Goal: Find specific page/section: Find specific page/section

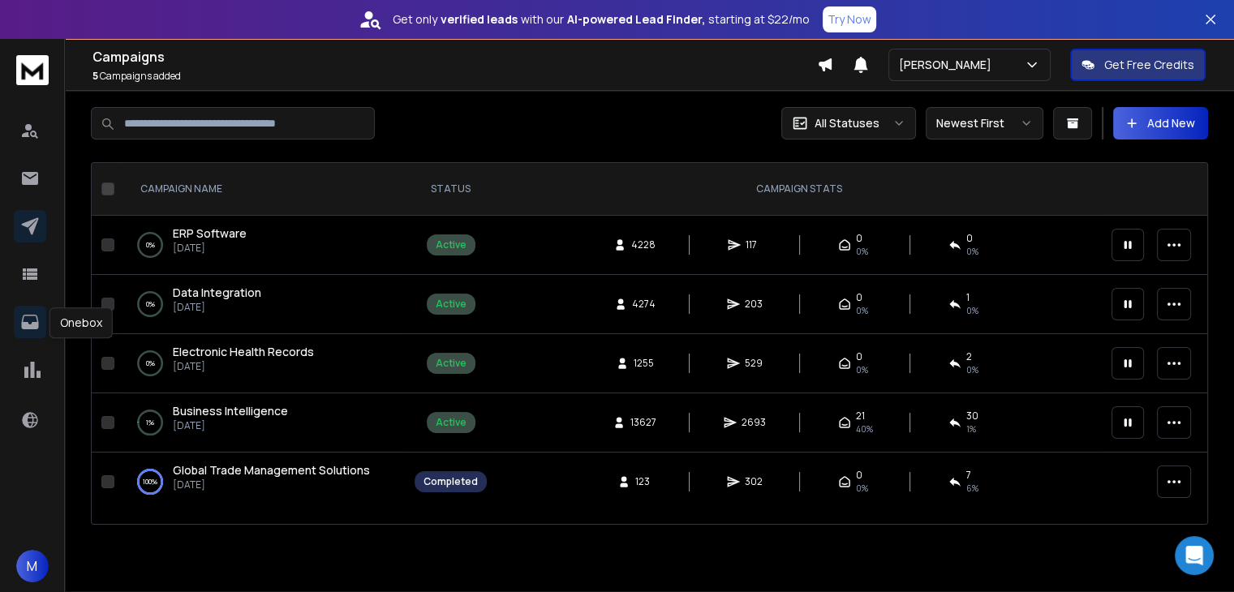
click at [34, 308] on link at bounding box center [30, 322] width 32 height 32
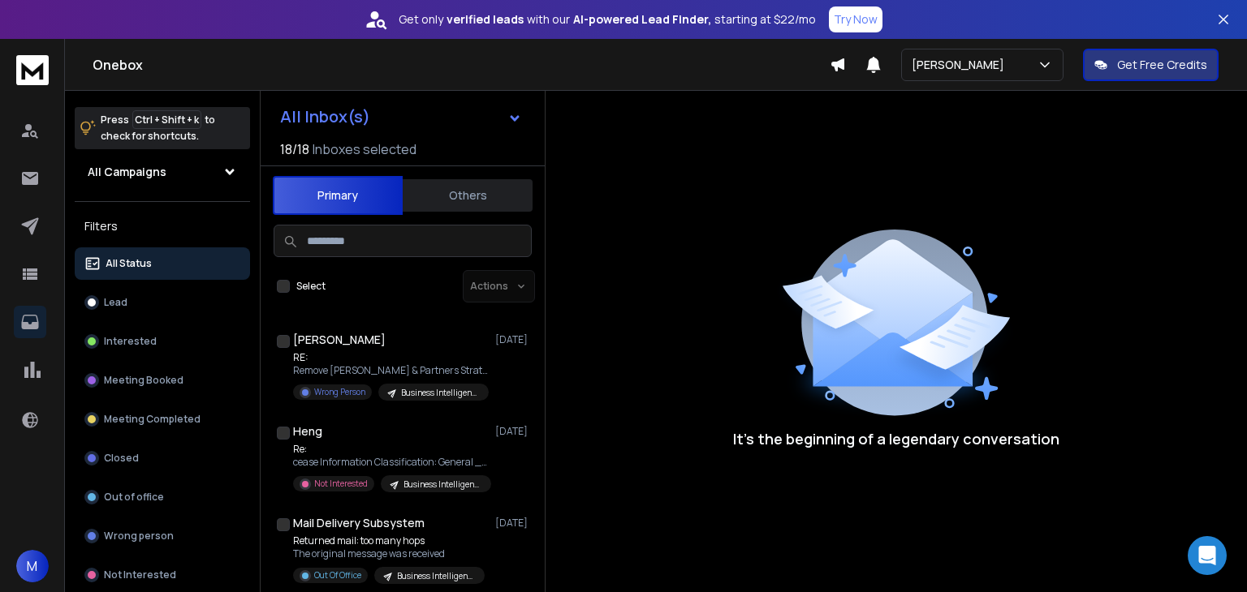
scroll to position [341, 0]
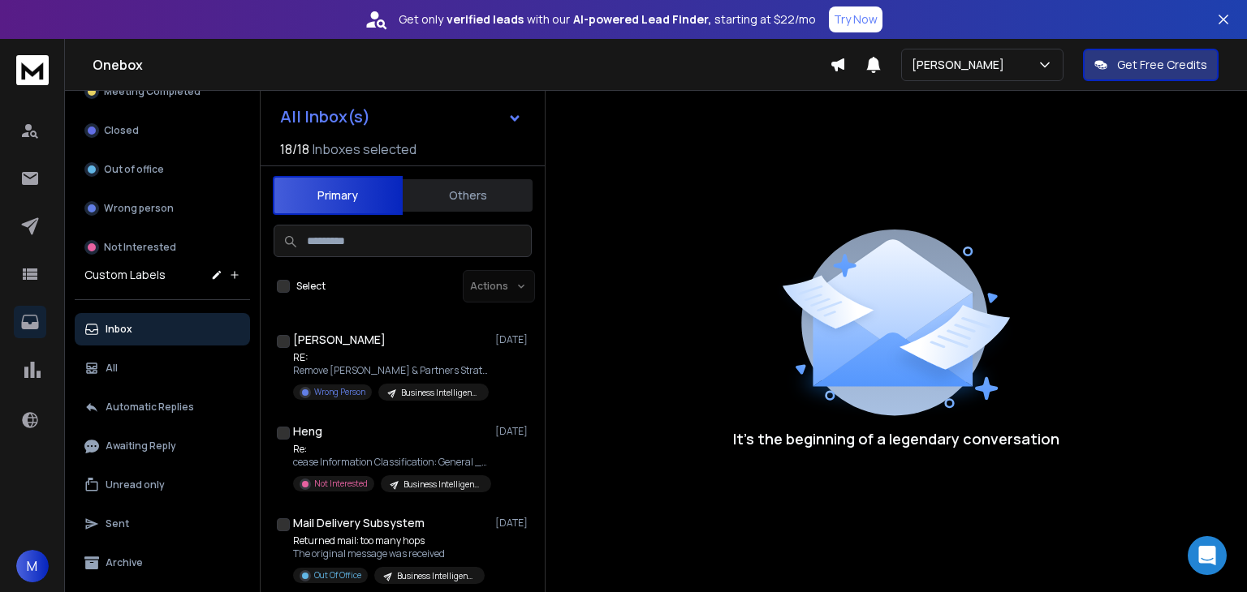
click at [261, 235] on div "Select Actions [PERSON_NAME] [DATE] RE: Remove [PERSON_NAME] & Partners Strateg…" at bounding box center [403, 487] width 284 height 539
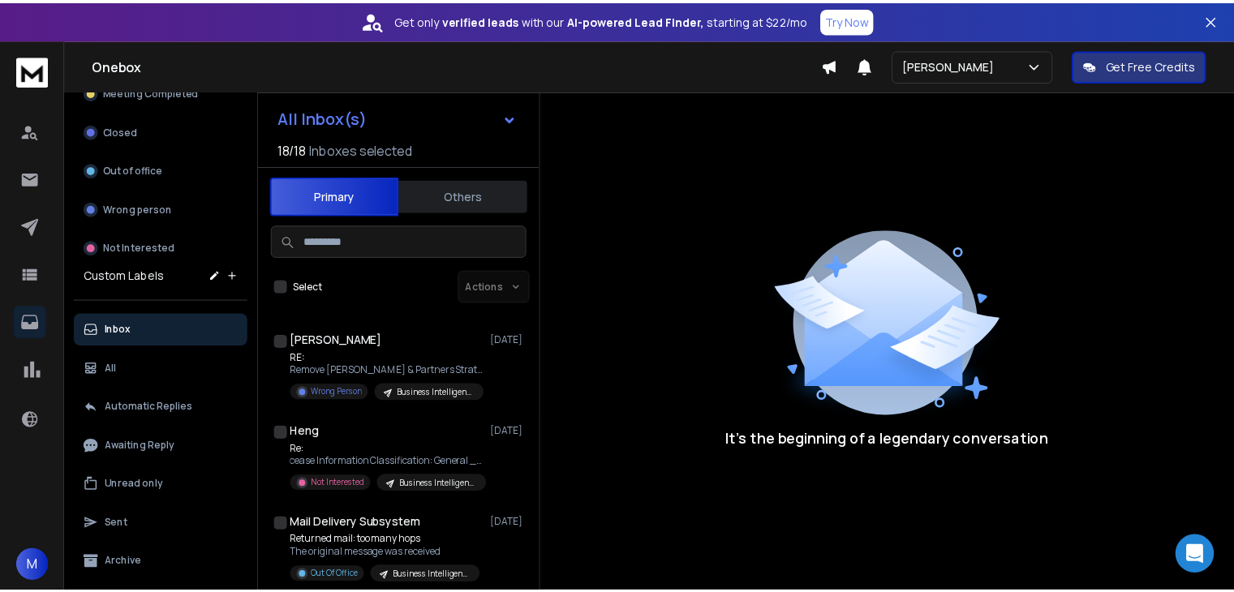
scroll to position [0, 0]
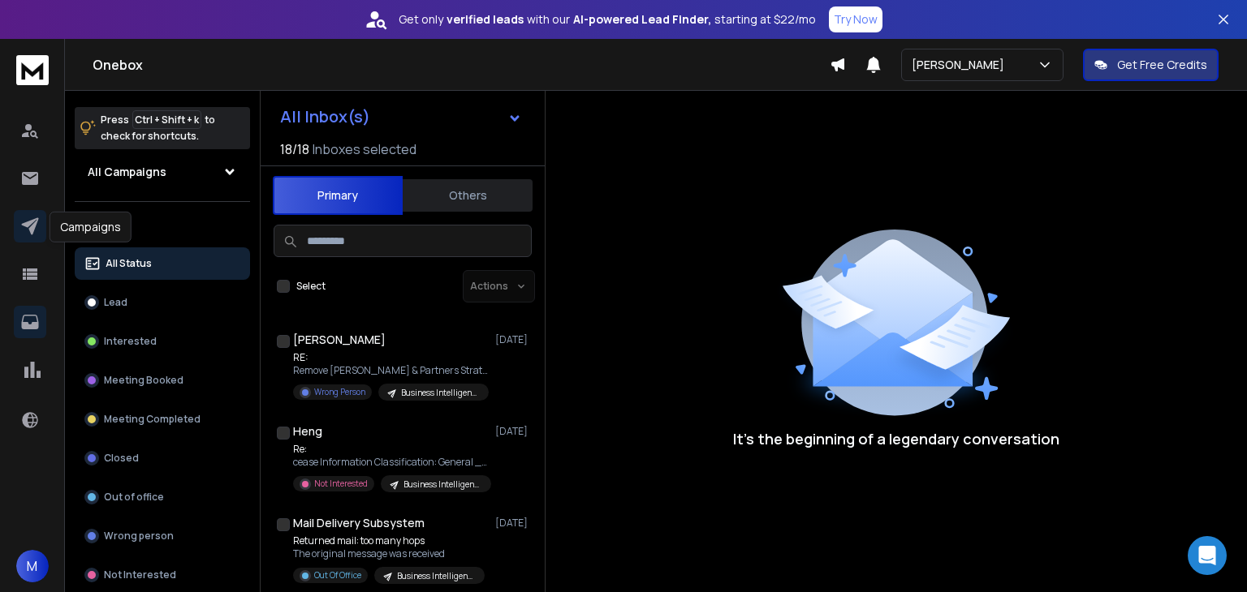
click at [16, 219] on link at bounding box center [30, 226] width 32 height 32
